Goal: Task Accomplishment & Management: Manage account settings

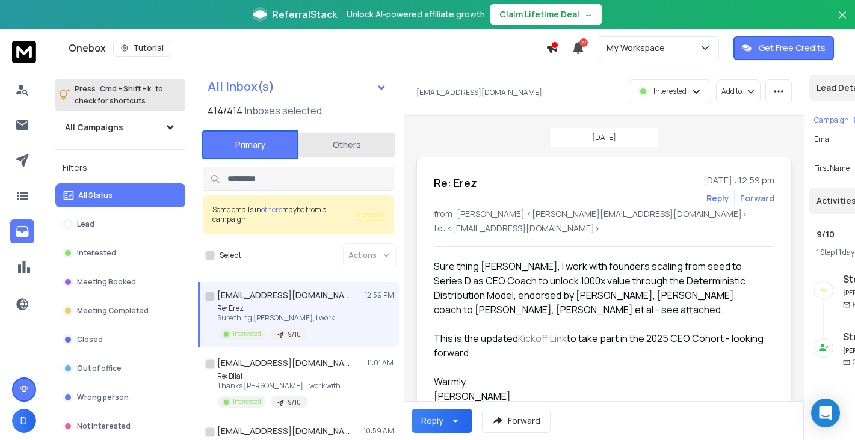
scroll to position [145, 0]
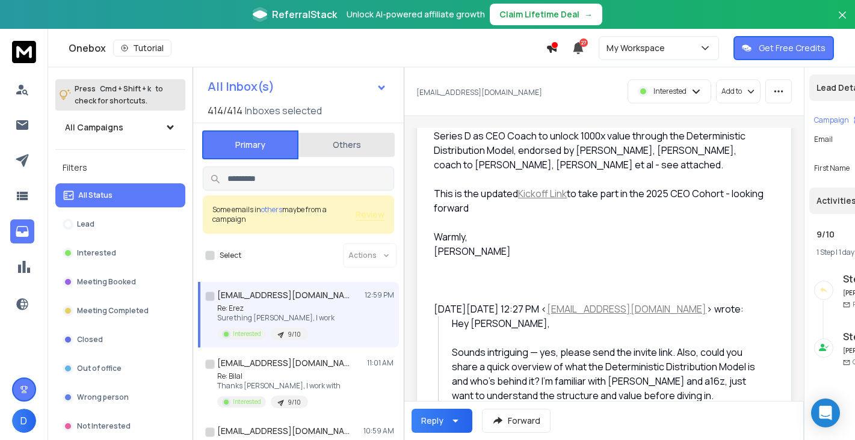
click at [339, 152] on div "Primary Others Some emails in others maybe from a campaign Review Select Action…" at bounding box center [298, 369] width 211 height 473
click at [342, 137] on button "Others" at bounding box center [346, 145] width 96 height 26
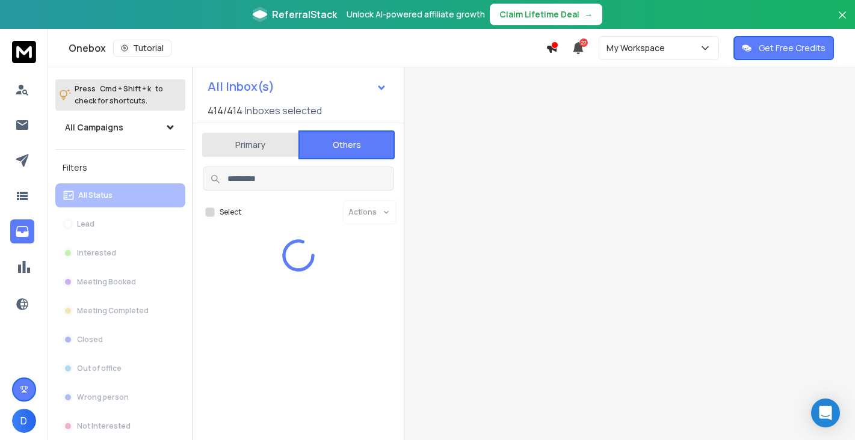
scroll to position [0, 0]
click at [840, 15] on icon "Close banner" at bounding box center [842, 15] width 11 height 11
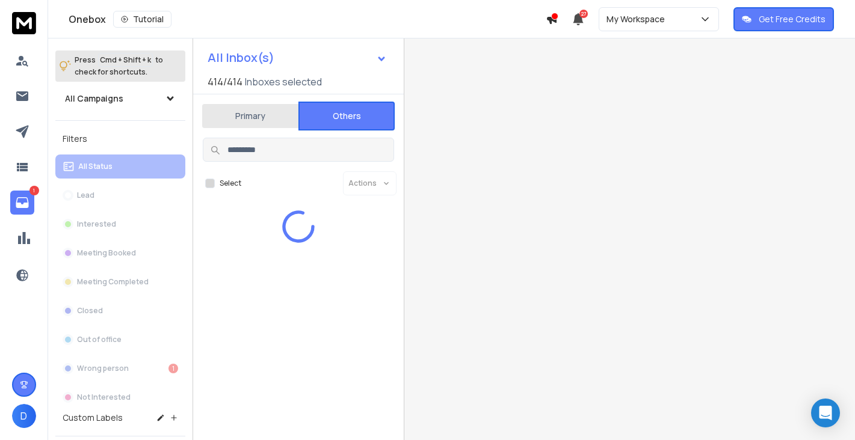
click at [258, 108] on button "Primary" at bounding box center [250, 116] width 96 height 26
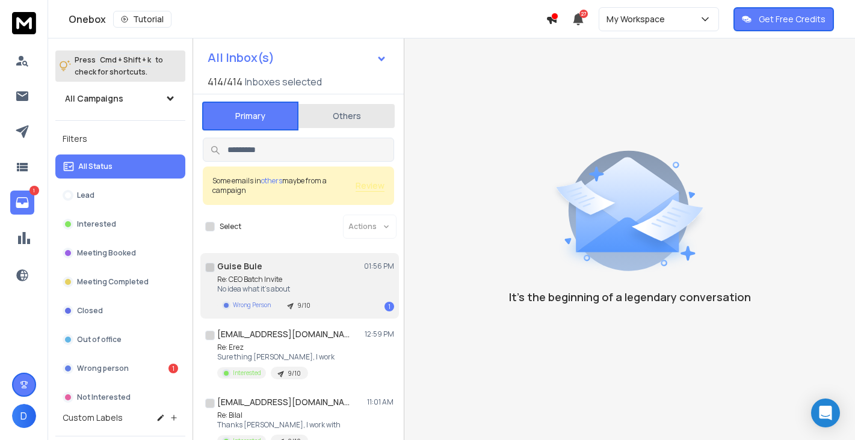
click at [377, 282] on div "Re: CEO Batch Invite No idea what it’s about Wrong Person 9/10 1" at bounding box center [305, 293] width 177 height 37
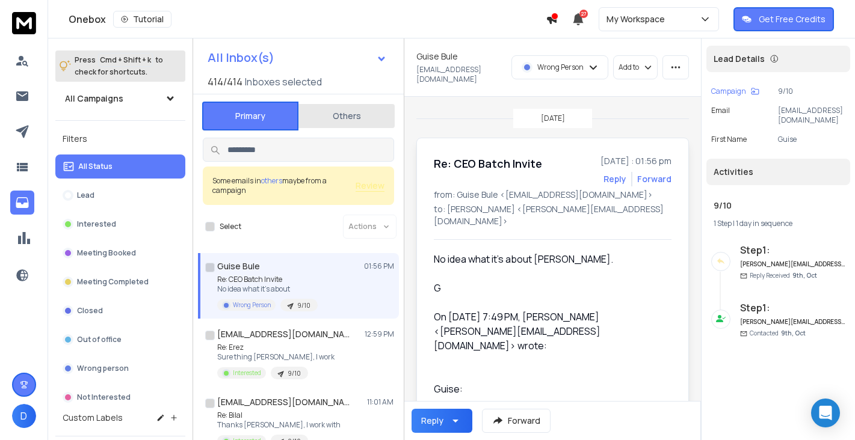
click at [343, 117] on button "Others" at bounding box center [346, 116] width 96 height 26
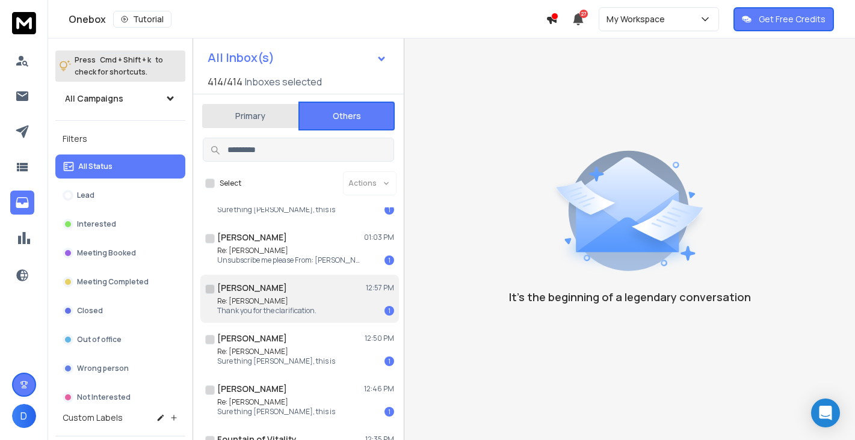
scroll to position [81, 0]
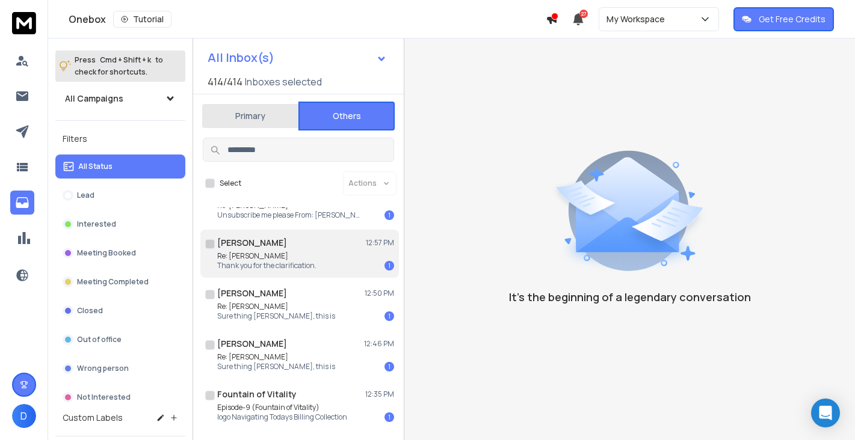
click at [335, 259] on div "Re: [PERSON_NAME] Thank you for the clarification. 1" at bounding box center [305, 261] width 177 height 19
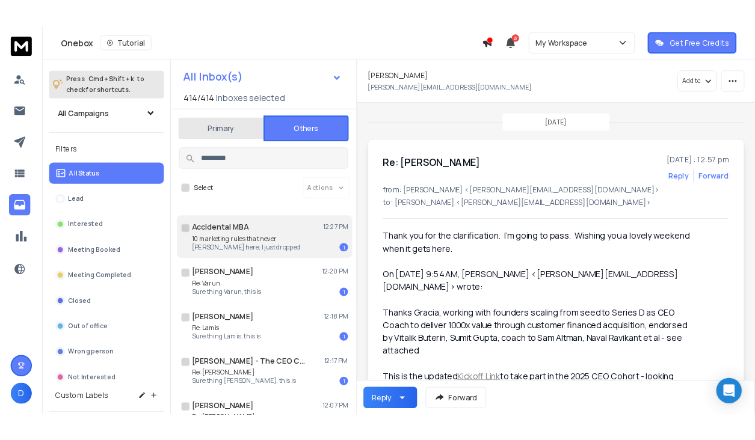
scroll to position [311, 0]
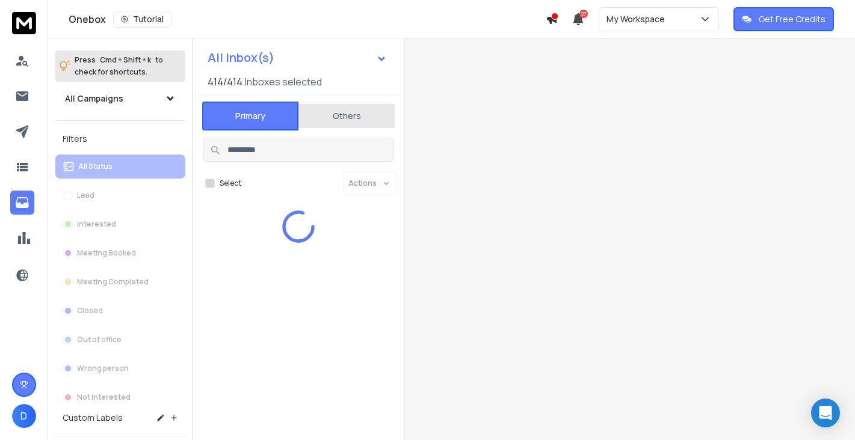
click at [261, 119] on button "Primary" at bounding box center [250, 116] width 96 height 29
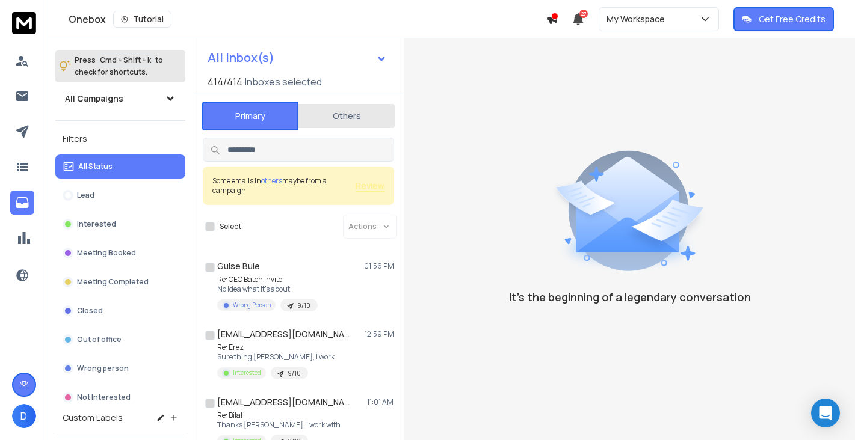
click at [373, 116] on button "Others" at bounding box center [346, 116] width 96 height 26
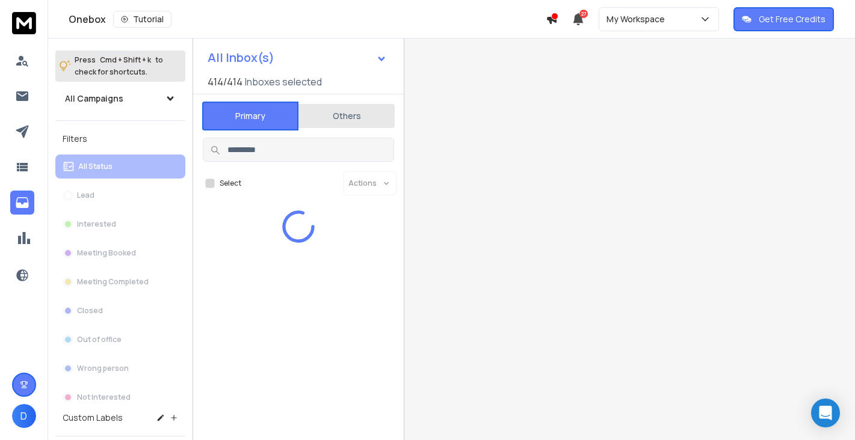
click at [249, 122] on button "Primary" at bounding box center [250, 116] width 96 height 29
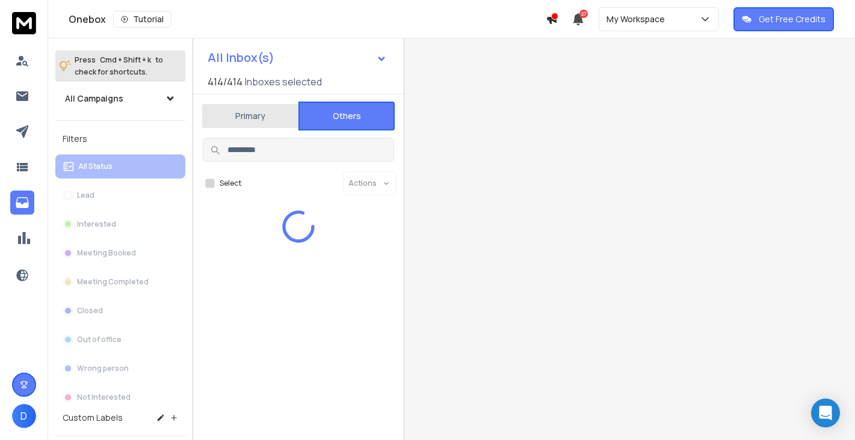
click at [336, 110] on button "Others" at bounding box center [346, 116] width 96 height 29
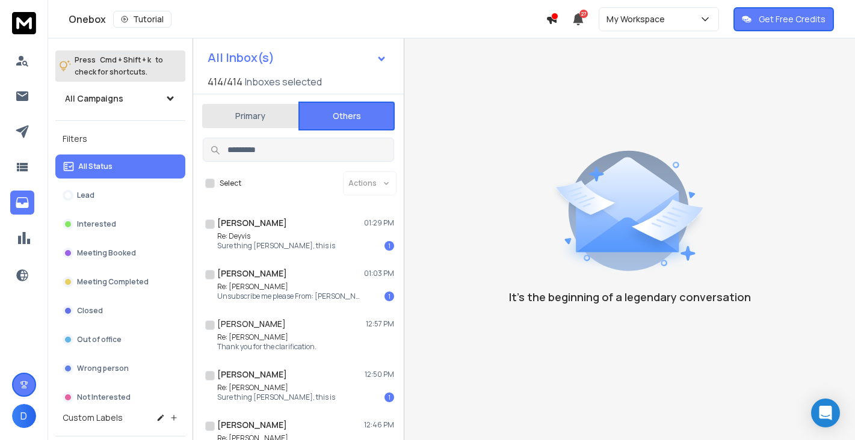
click at [259, 133] on div "Primary Others Select Actions [PERSON_NAME] Bar 01:29 PM Re: Deyvis Sure thing …" at bounding box center [298, 319] width 211 height 430
click at [275, 110] on button "Primary" at bounding box center [250, 116] width 96 height 26
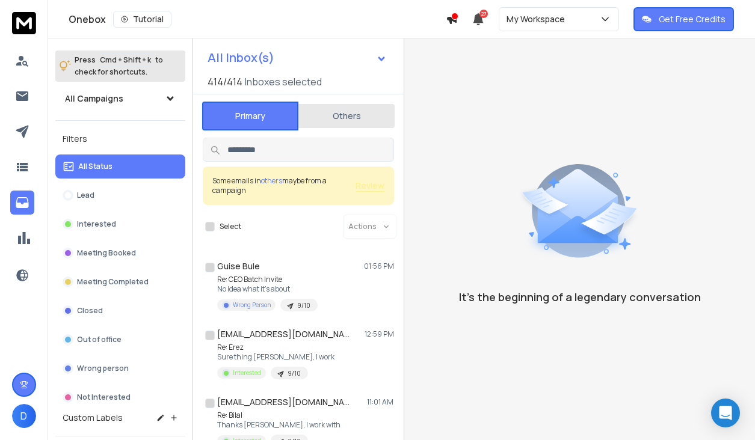
click at [341, 125] on button "Others" at bounding box center [346, 116] width 96 height 26
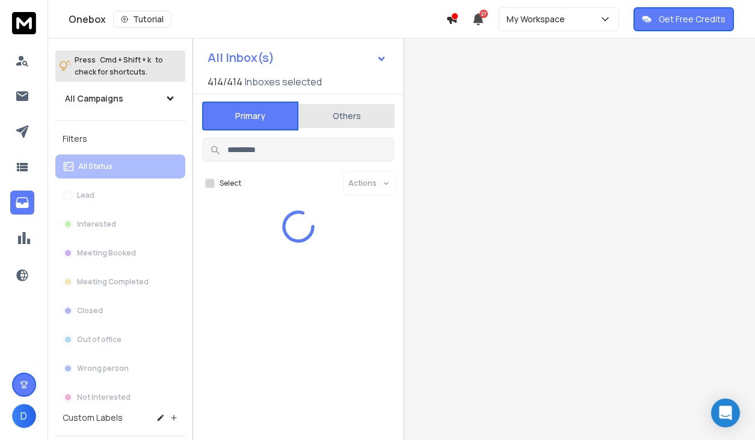
click at [252, 117] on button "Primary" at bounding box center [250, 116] width 96 height 29
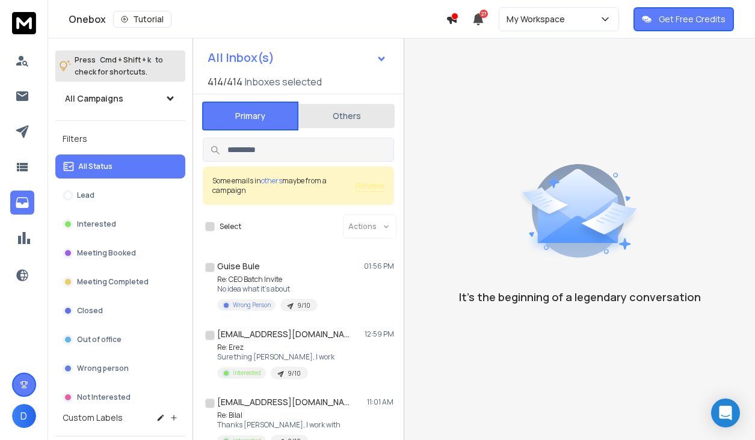
click at [356, 116] on button "Others" at bounding box center [346, 116] width 96 height 26
